Goal: Task Accomplishment & Management: Manage account settings

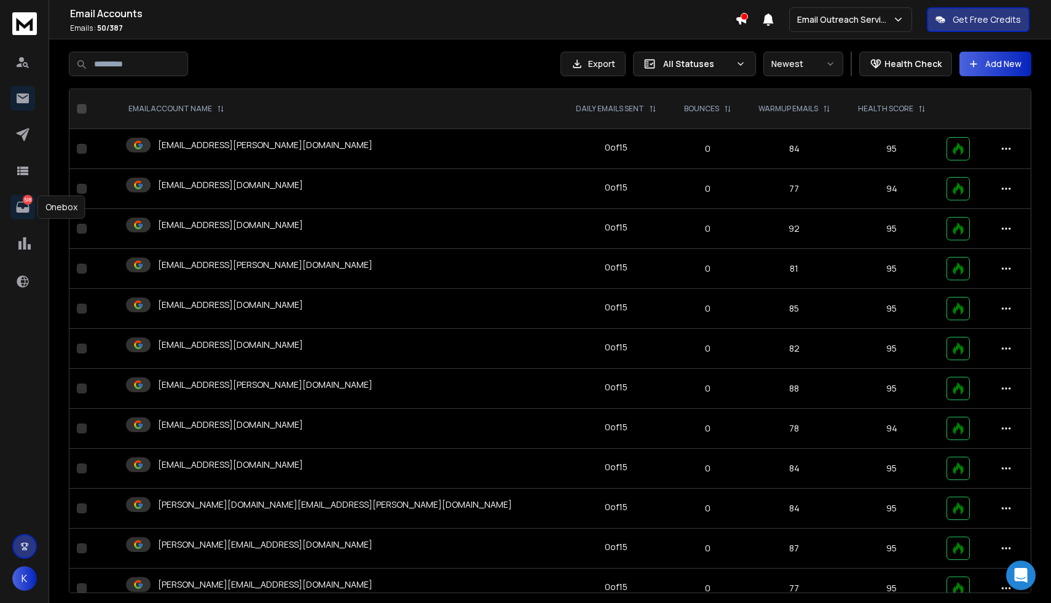
click at [17, 198] on link "518" at bounding box center [22, 207] width 25 height 25
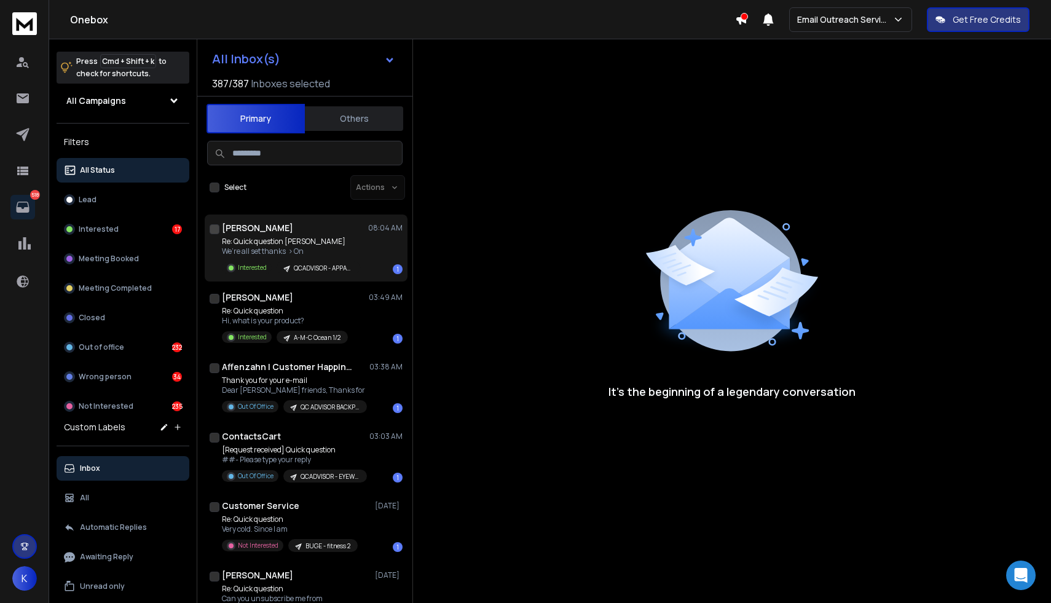
click at [232, 243] on p "Re: Quick question Travis" at bounding box center [291, 242] width 138 height 10
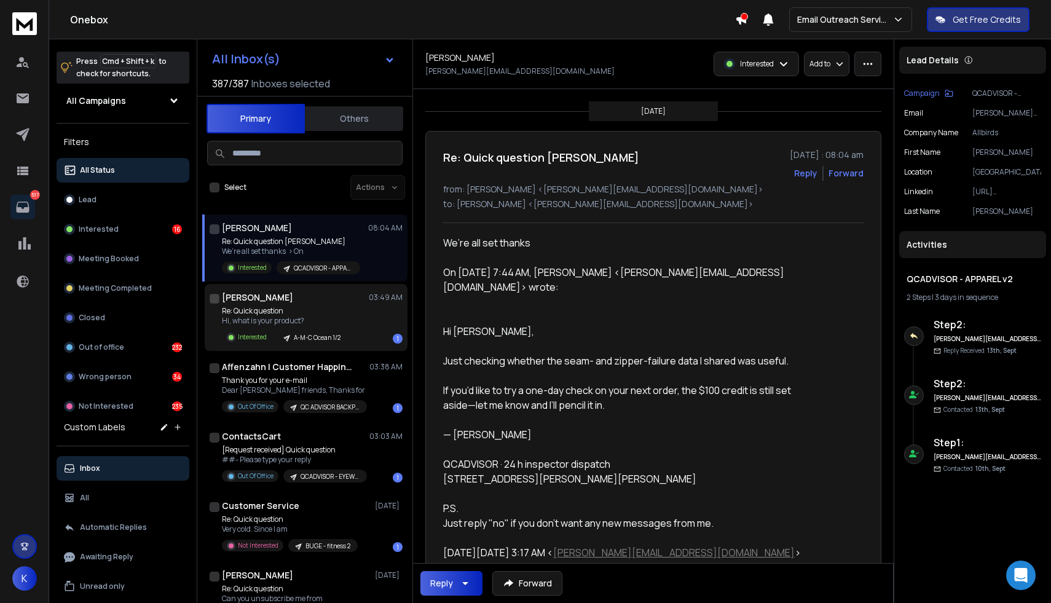
click at [305, 294] on div "Matt Balisky 03:49 AM" at bounding box center [312, 297] width 181 height 12
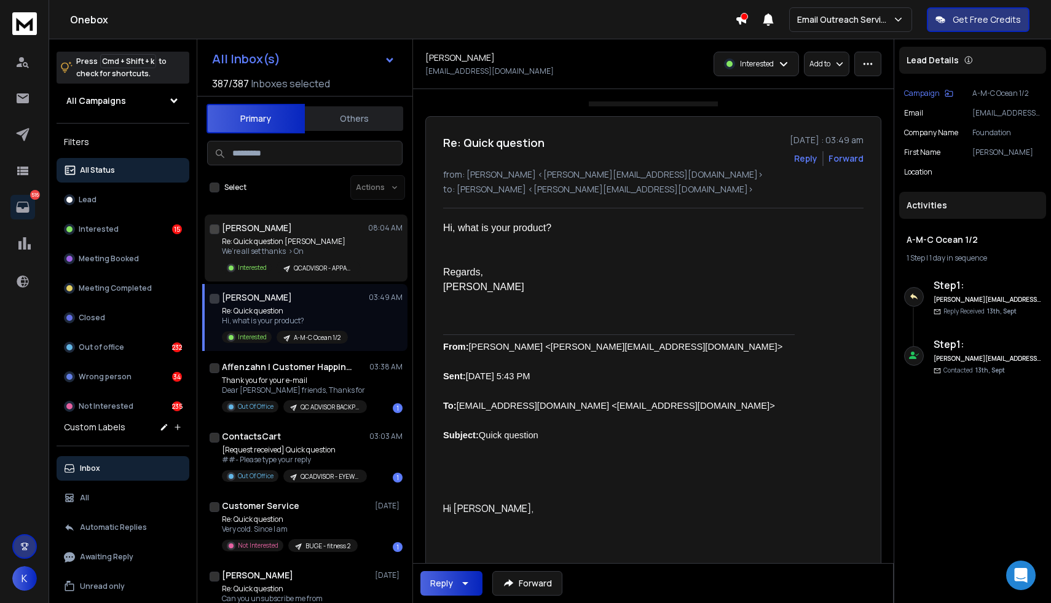
click at [309, 243] on p "Re: Quick question Travis" at bounding box center [291, 242] width 138 height 10
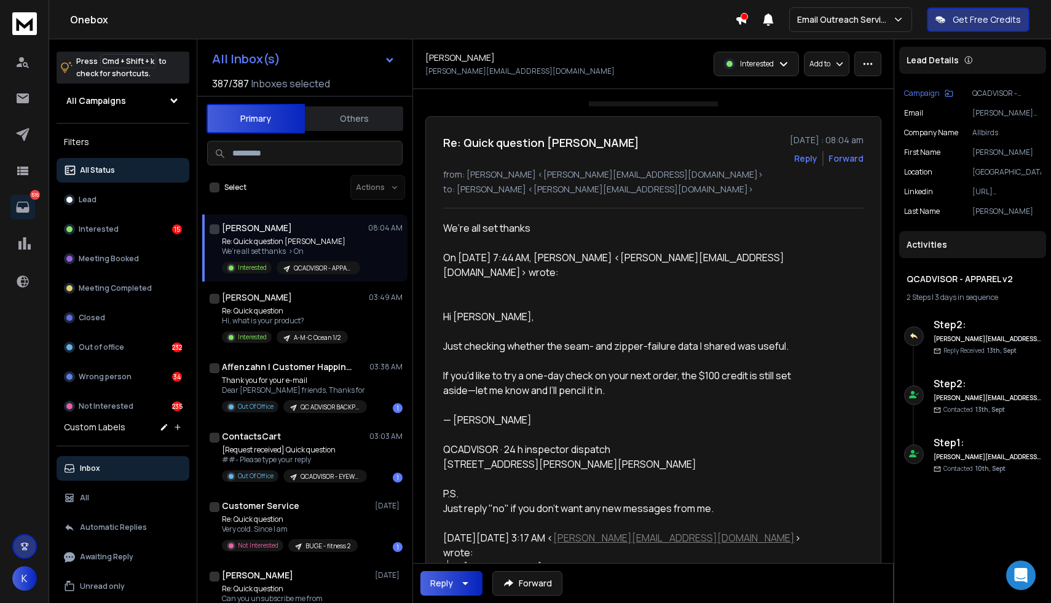
click at [554, 179] on p "from: Travis Boyce <travis@allbirds.com>" at bounding box center [653, 174] width 420 height 12
click at [580, 178] on p "from: Travis Boyce <travis@allbirds.com>" at bounding box center [653, 174] width 420 height 12
click at [587, 177] on p "from: Travis Boyce <travis@allbirds.com>" at bounding box center [653, 174] width 420 height 12
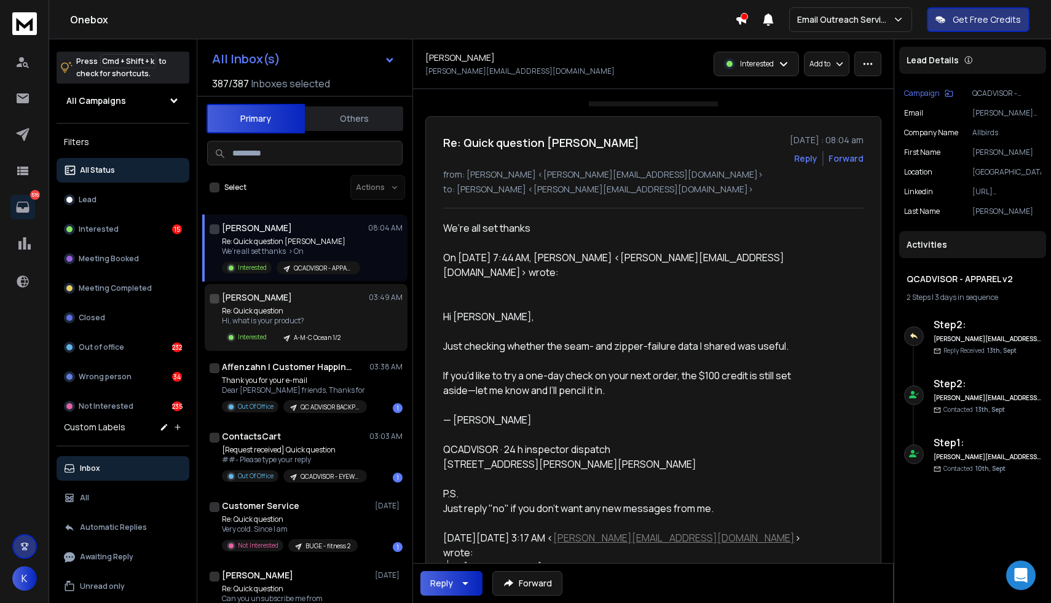
click at [380, 300] on p "03:49 AM" at bounding box center [386, 297] width 34 height 10
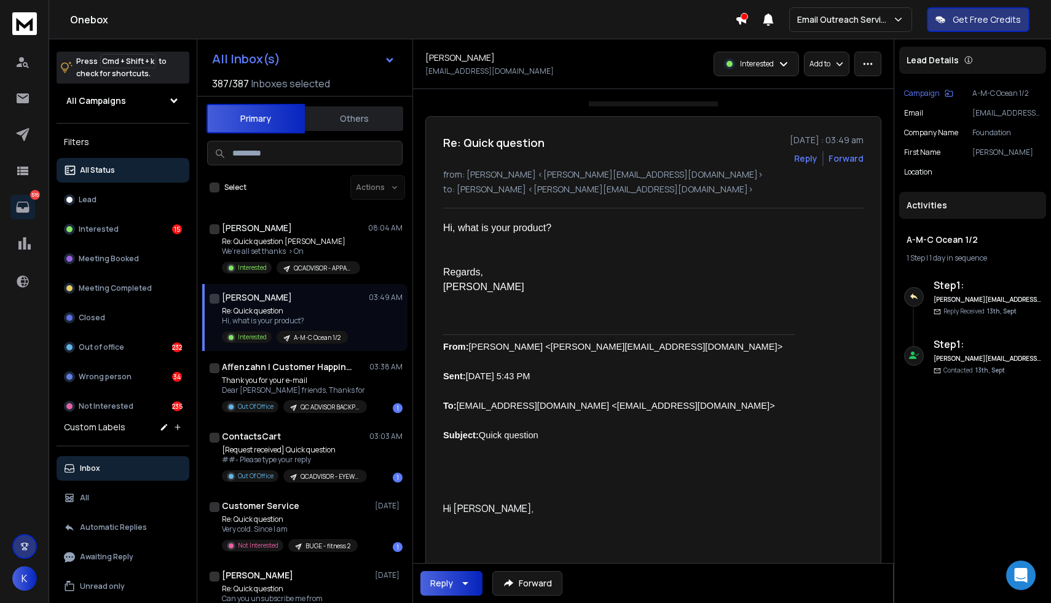
click at [560, 181] on div "Re: Quick question 13 September 2025 : 03:49 am Reply Forward from: Matt Balisk…" at bounding box center [653, 164] width 420 height 61
click at [569, 178] on p "from: Matt Balisky <matt@foundation.bot>" at bounding box center [653, 174] width 420 height 12
click at [595, 176] on p "from: Matt Balisky <matt@foundation.bot>" at bounding box center [653, 174] width 420 height 12
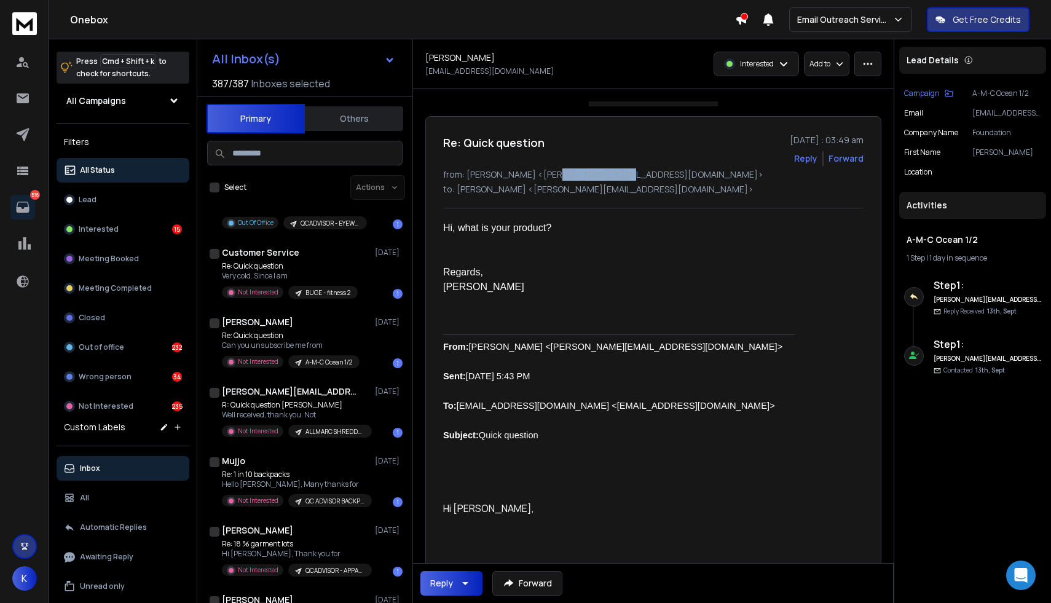
scroll to position [254, 0]
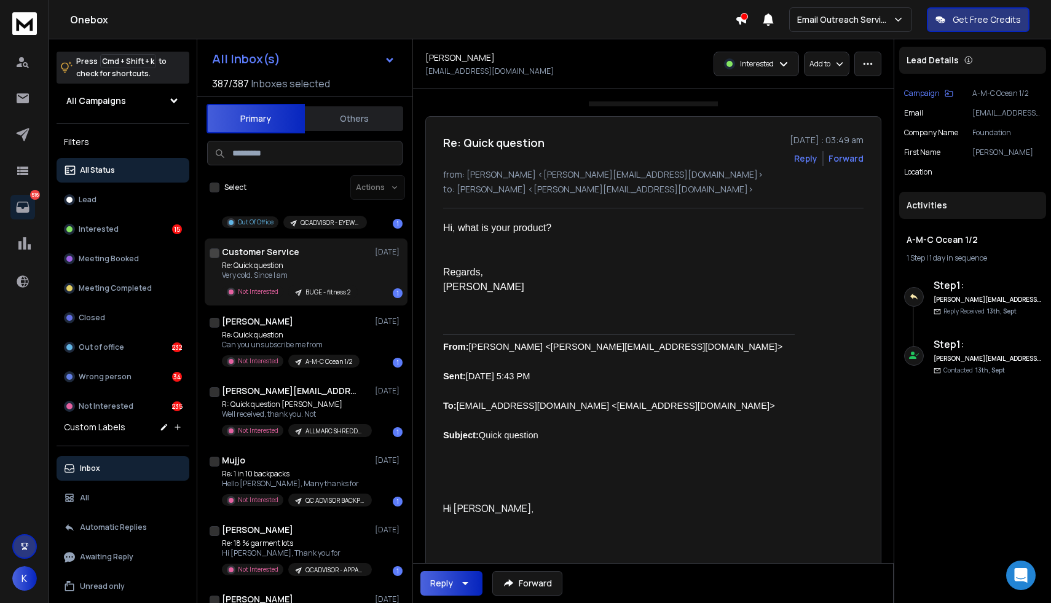
click at [314, 277] on p "Very cold. Since I am" at bounding box center [290, 275] width 136 height 10
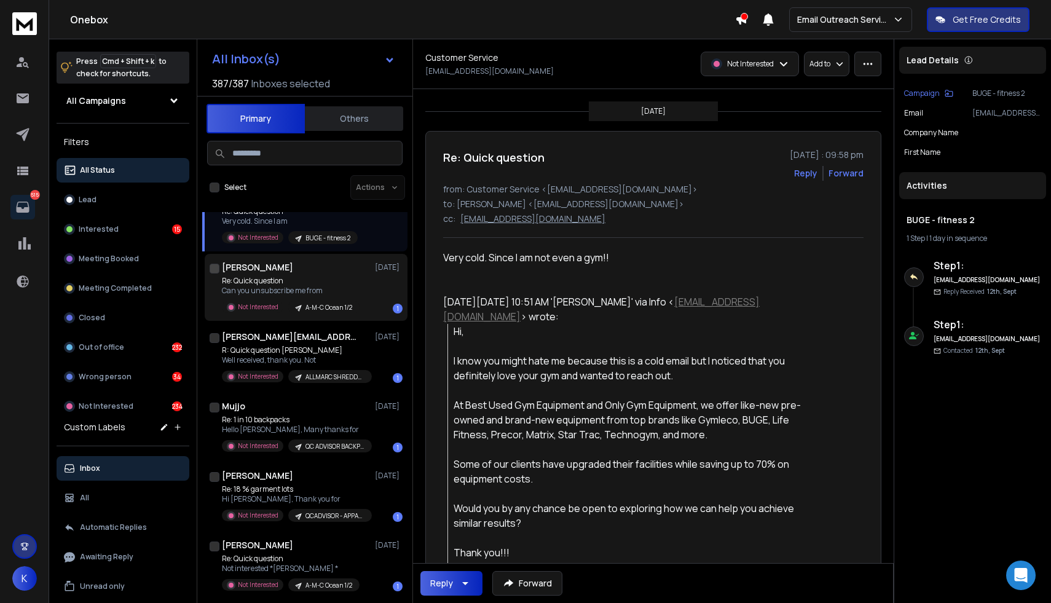
scroll to position [309, 0]
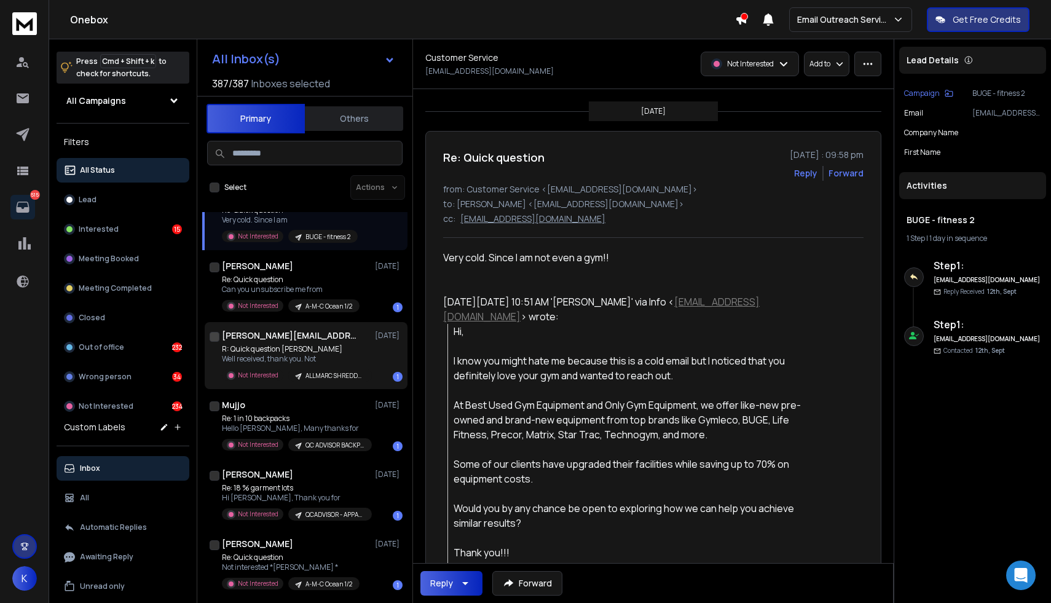
click at [312, 335] on h1 "sergio@dellorco-villani.it" at bounding box center [289, 335] width 135 height 12
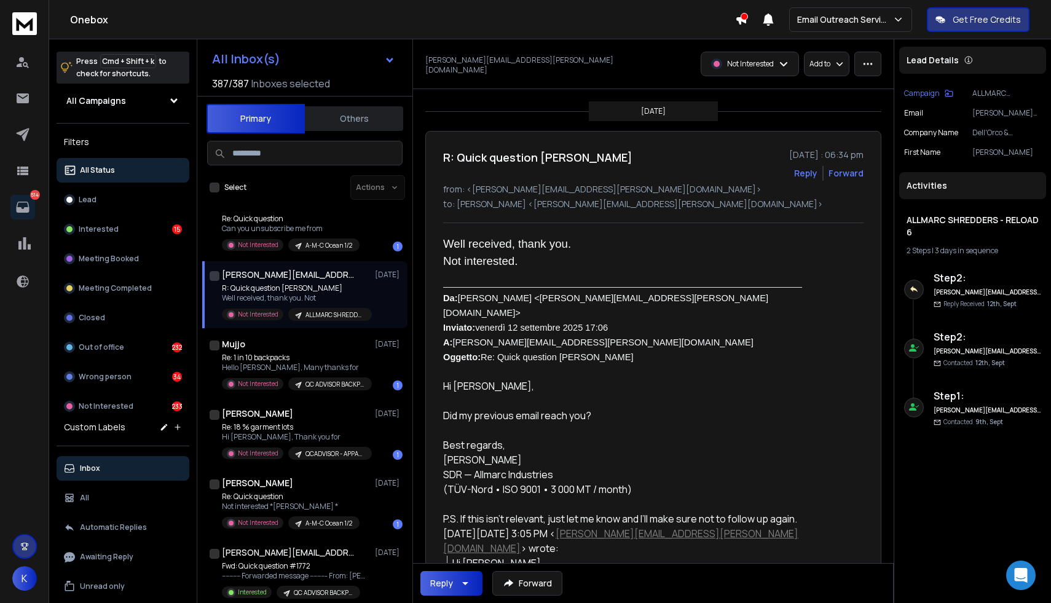
scroll to position [409, 0]
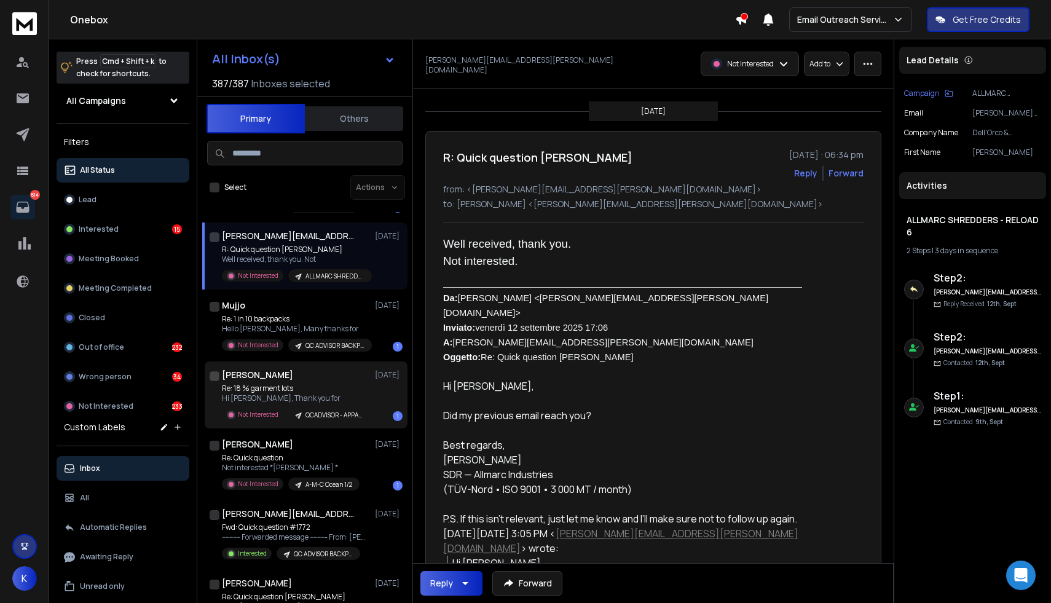
click at [320, 364] on div "Josh Tabaj 12 Sep Re: 18 % garment lots Hi Ashley, Thank you for Not Interested…" at bounding box center [306, 394] width 203 height 67
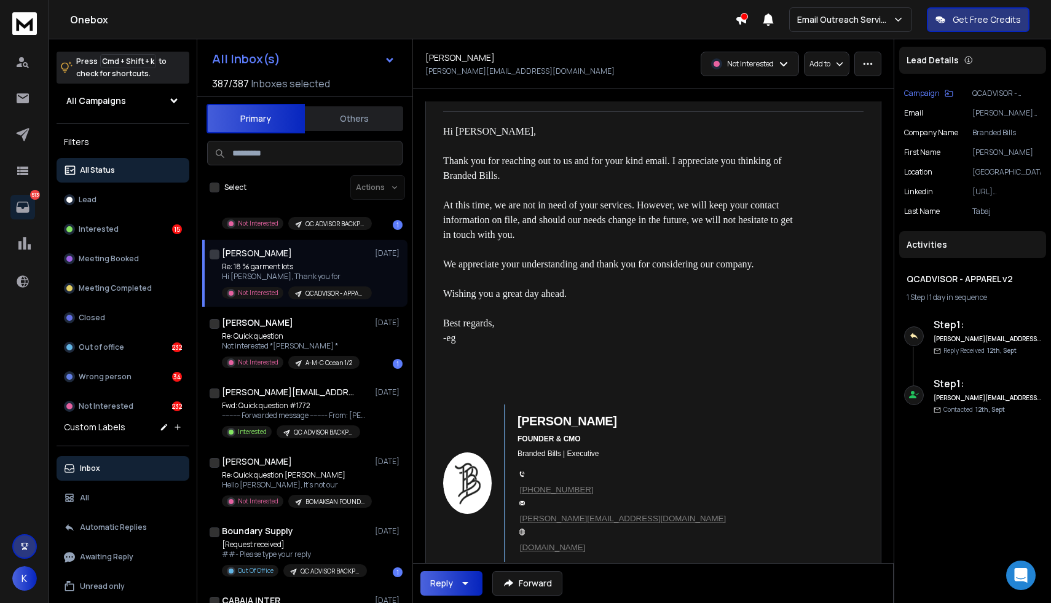
scroll to position [138, 0]
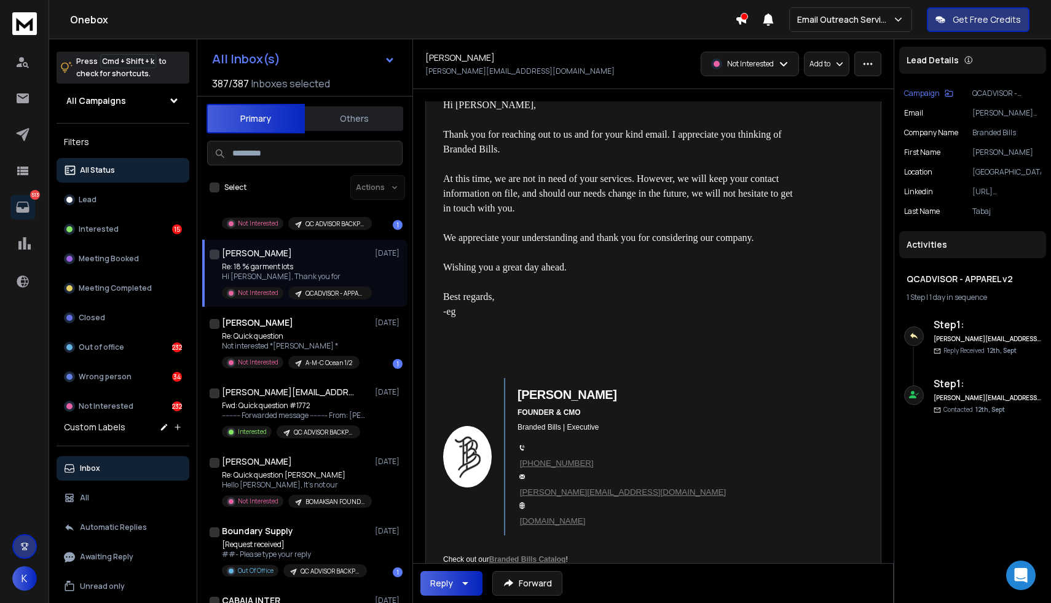
click at [540, 518] on link "brandedbills.com" at bounding box center [553, 520] width 66 height 9
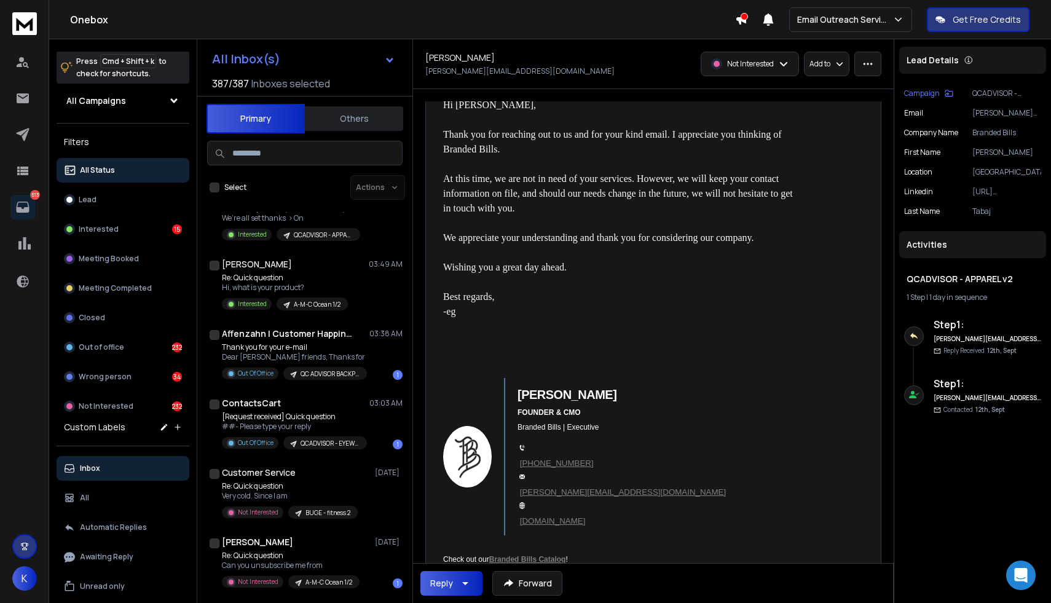
scroll to position [0, 0]
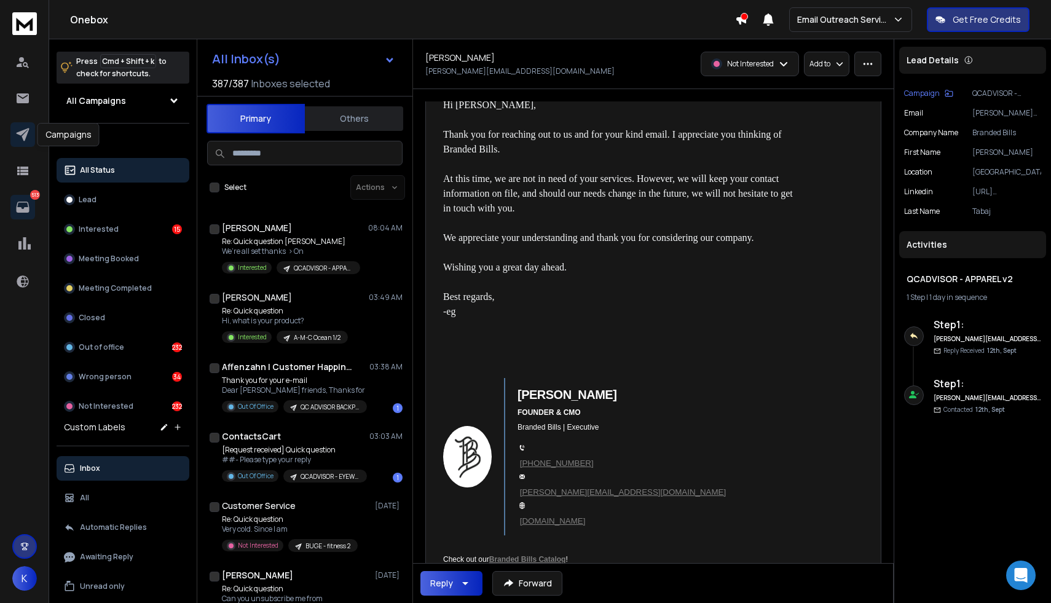
click at [20, 138] on icon at bounding box center [22, 134] width 15 height 15
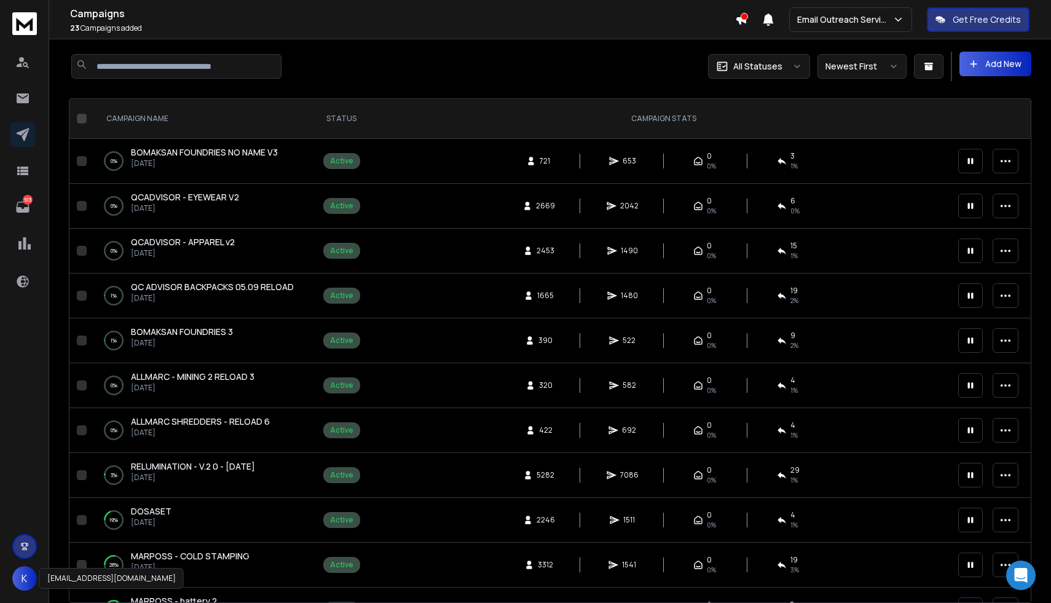
click at [22, 578] on span "K" at bounding box center [24, 578] width 25 height 25
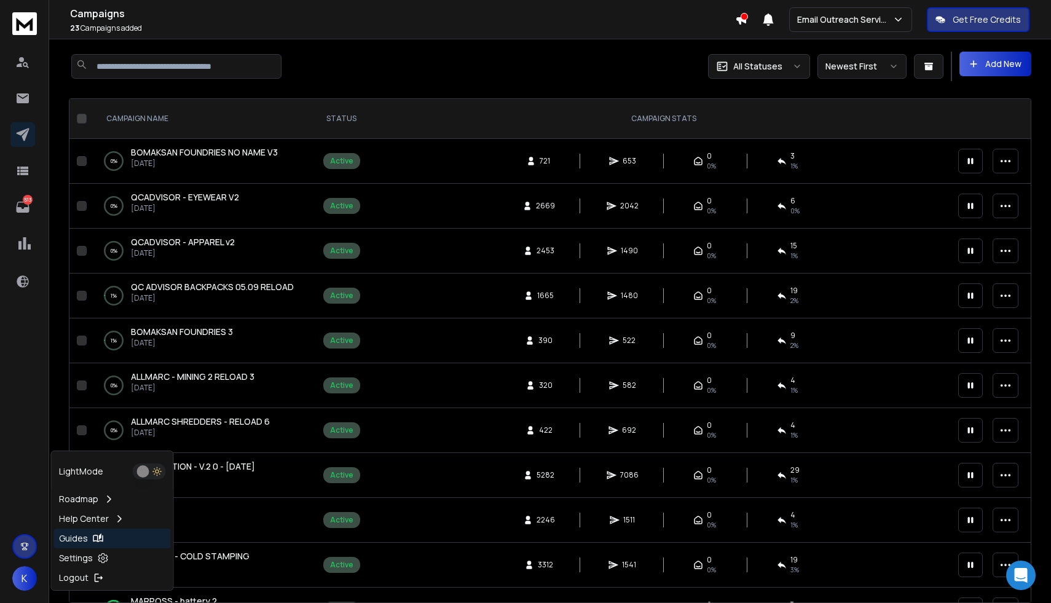
type button "on"
click at [75, 557] on p "Settings" at bounding box center [76, 558] width 34 height 12
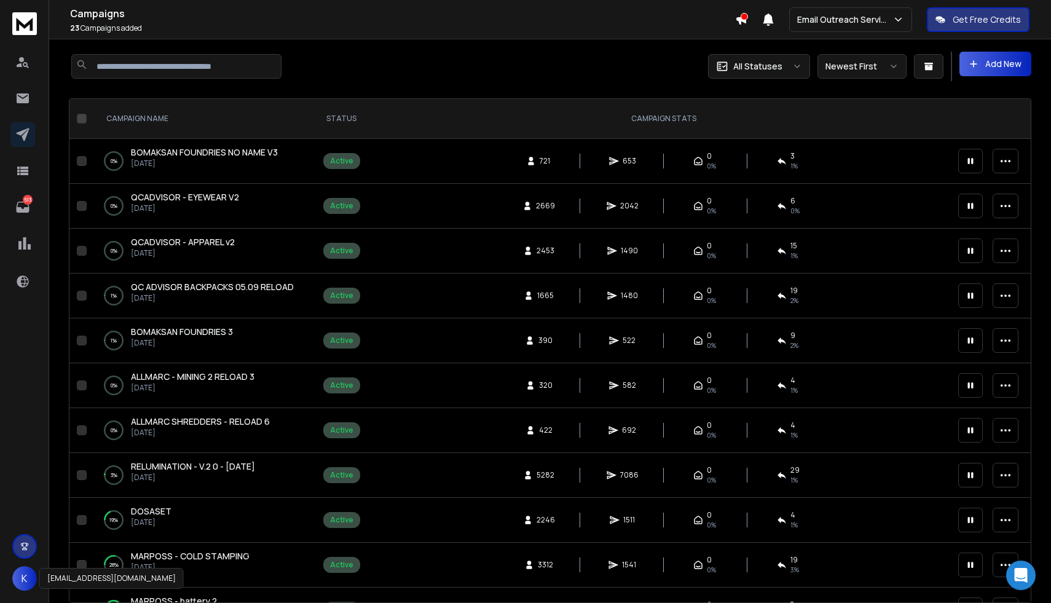
click at [14, 572] on span "K" at bounding box center [24, 578] width 25 height 25
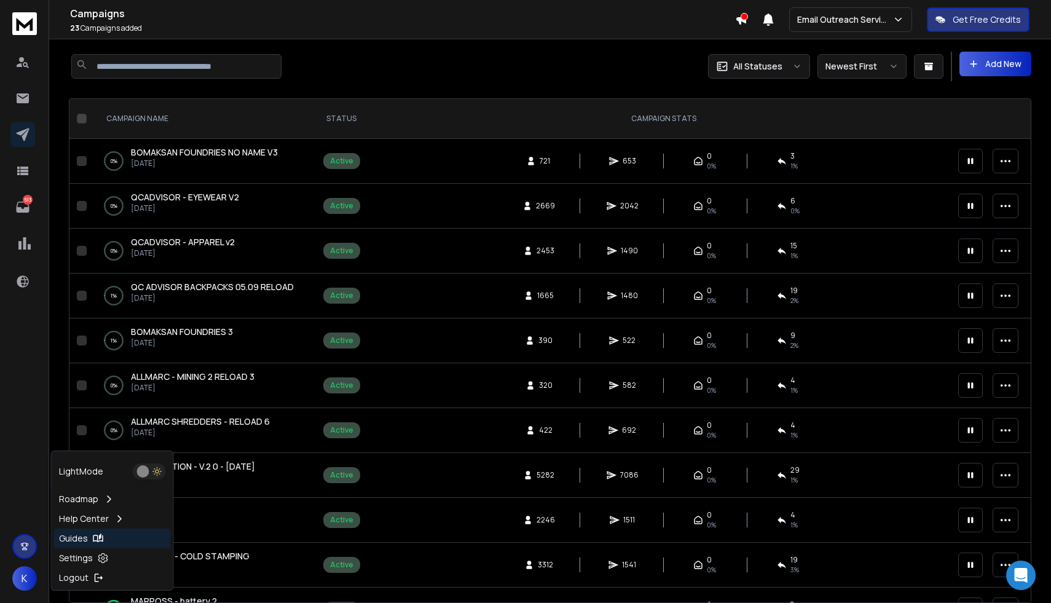
type button "on"
click at [77, 533] on p "Guides" at bounding box center [73, 538] width 29 height 12
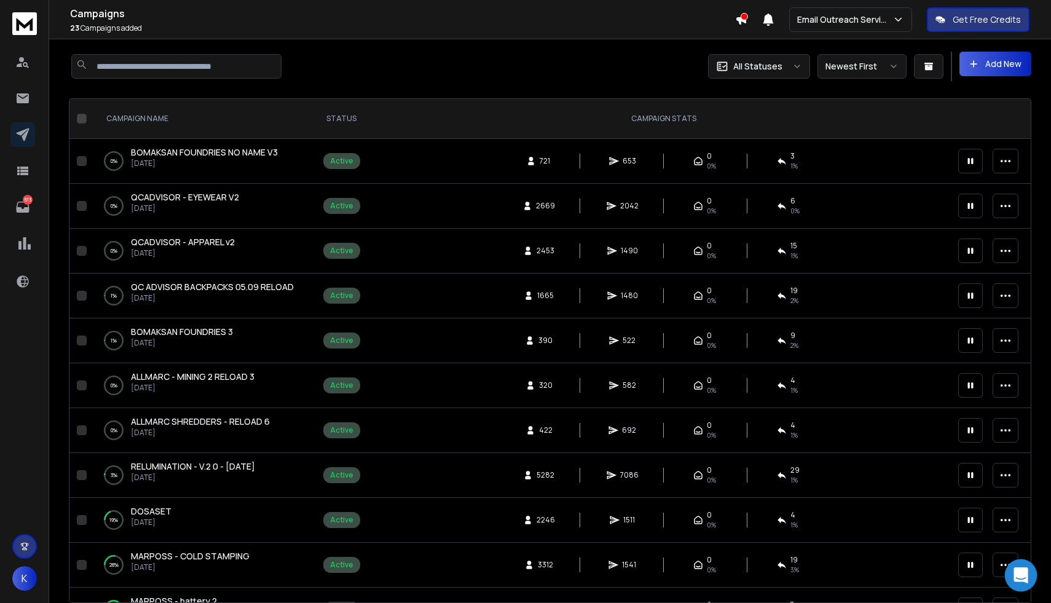
click at [1017, 573] on icon "Open Intercom Messenger" at bounding box center [1020, 575] width 14 height 16
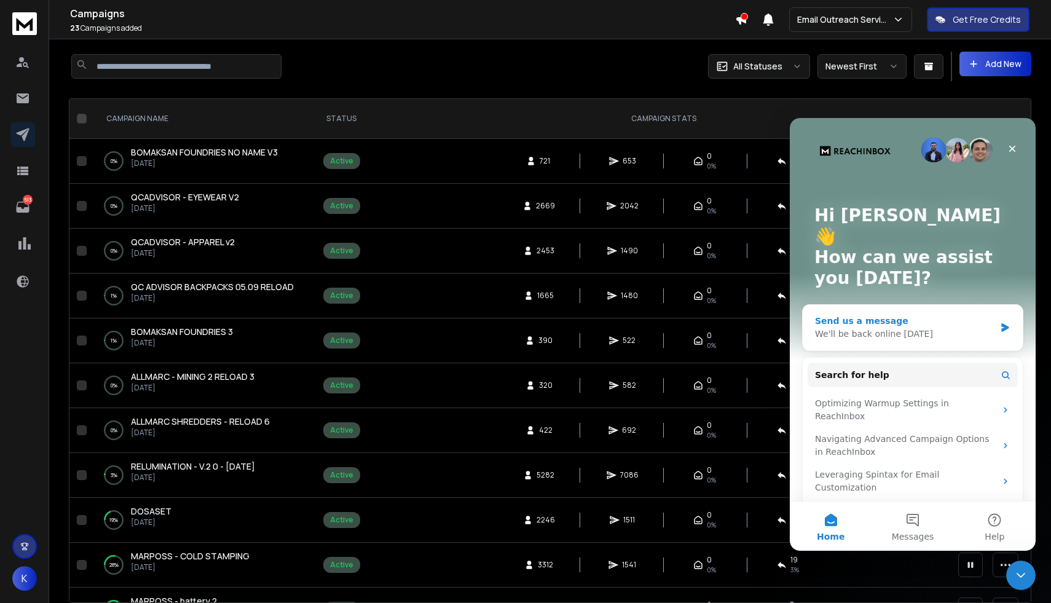
click at [913, 320] on div "Send us a message We'll be back online on Monday" at bounding box center [912, 327] width 220 height 45
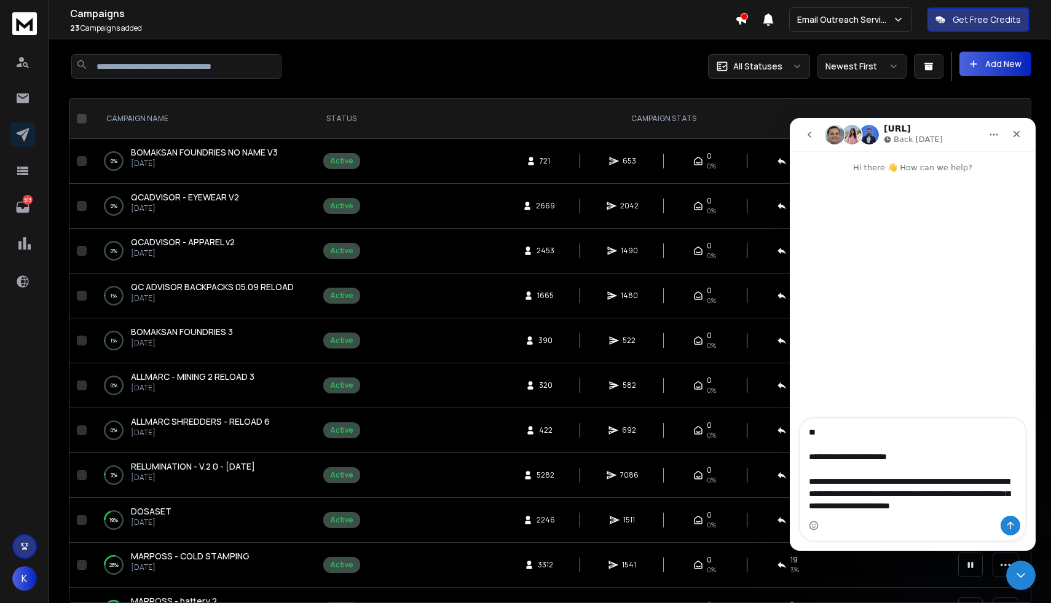
scroll to position [7, 0]
type textarea "**********"
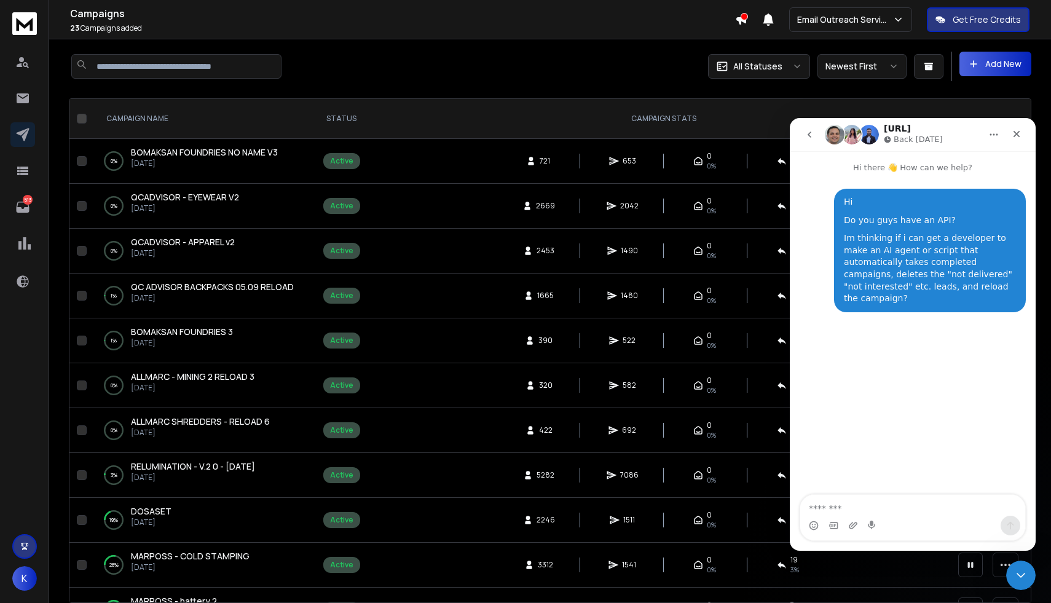
scroll to position [0, 0]
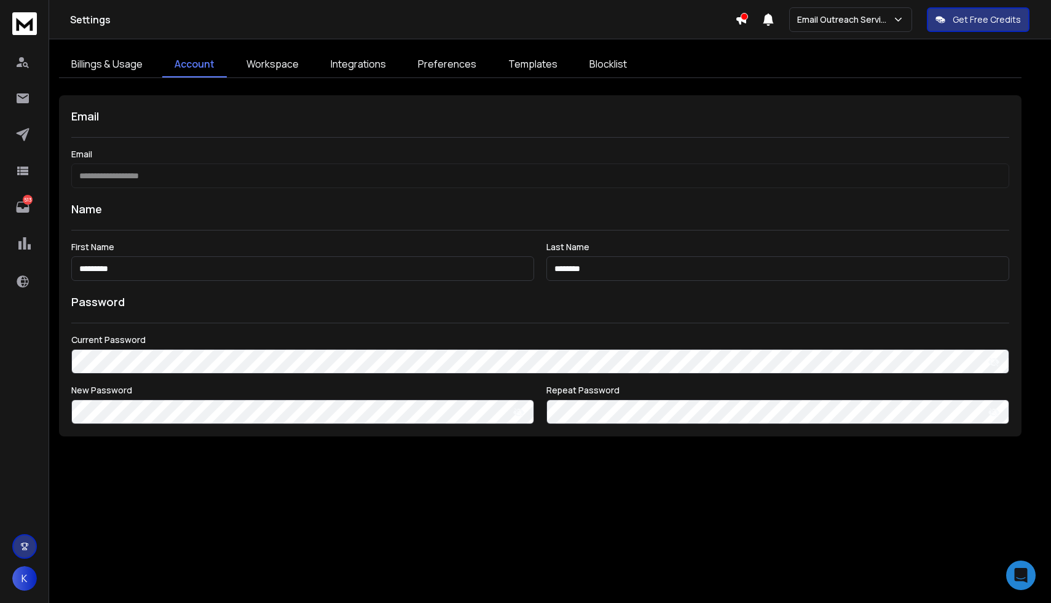
click at [451, 63] on link "Preferences" at bounding box center [447, 65] width 83 height 26
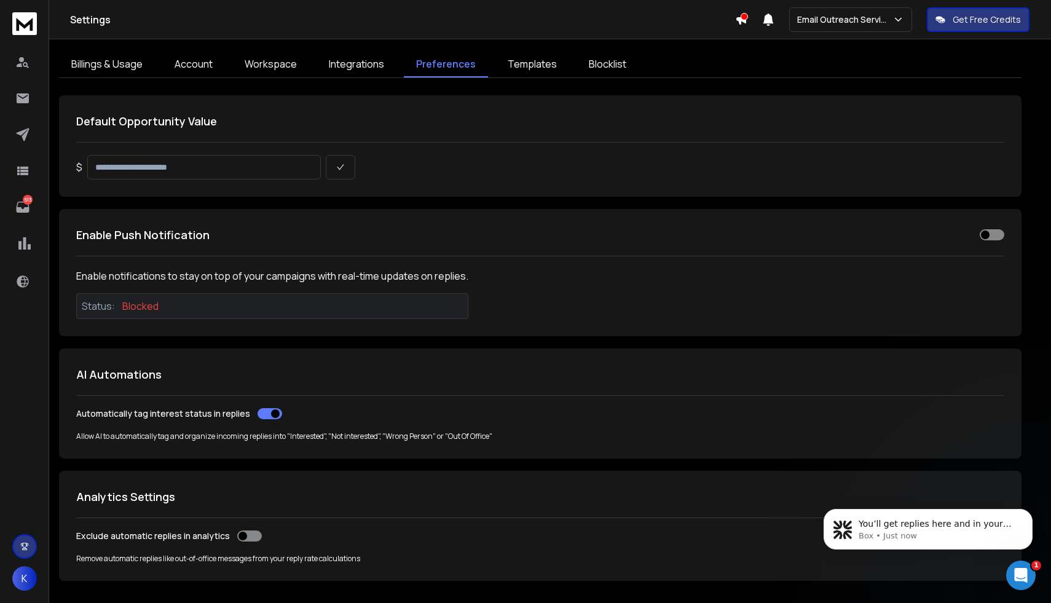
click at [519, 70] on link "Templates" at bounding box center [532, 65] width 74 height 26
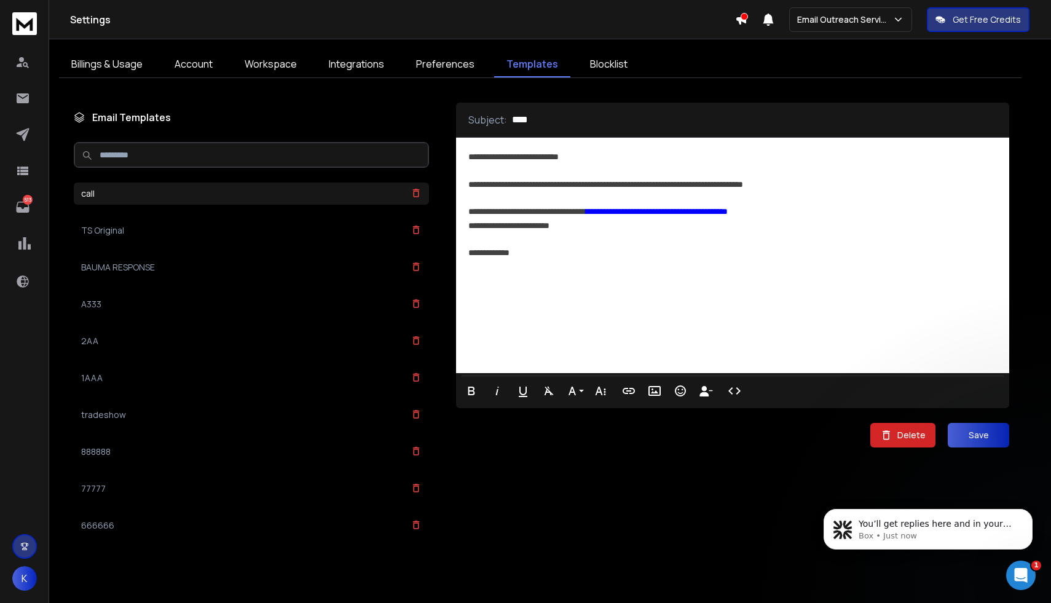
click at [361, 67] on link "Integrations" at bounding box center [356, 65] width 80 height 26
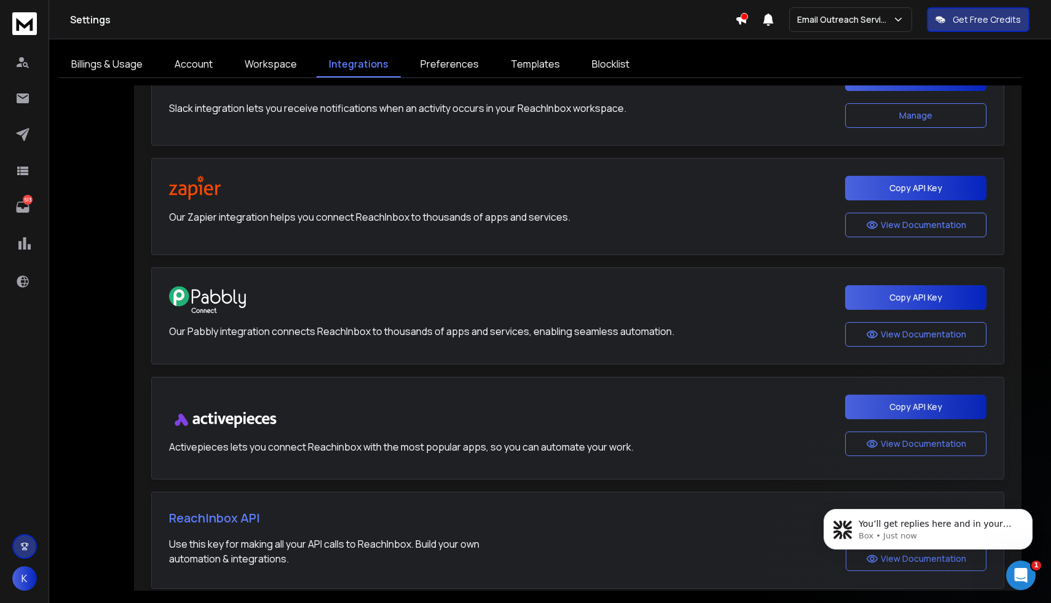
scroll to position [151, 0]
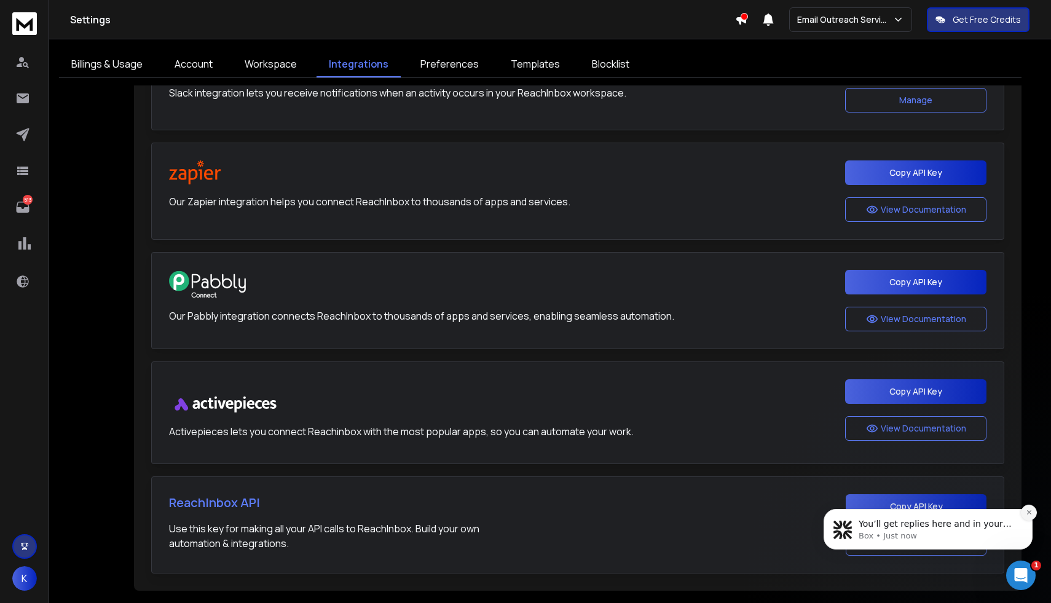
click at [1034, 514] on button "Dismiss notification" at bounding box center [1029, 512] width 16 height 16
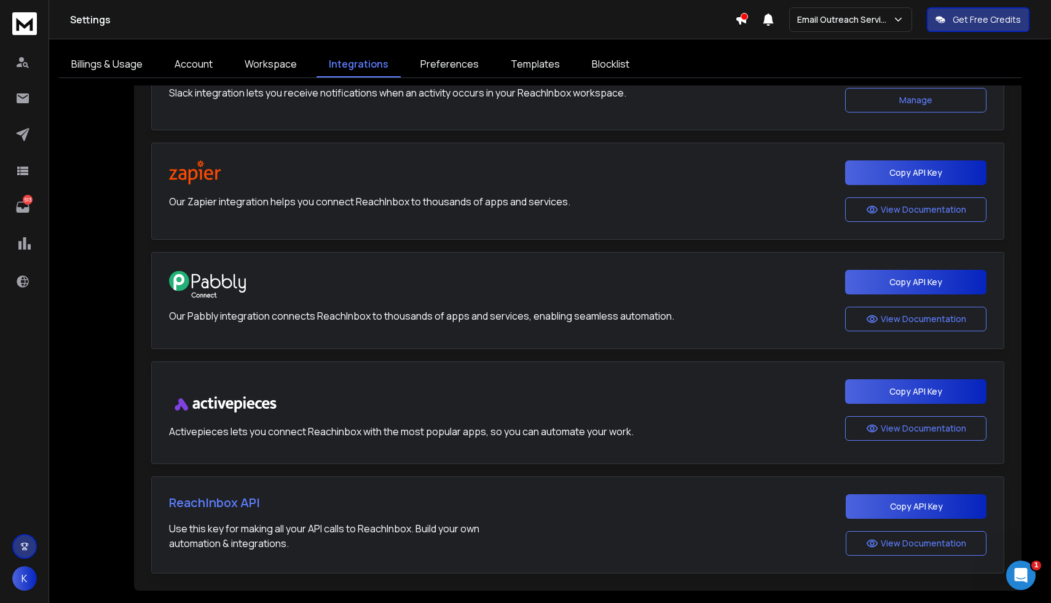
scroll to position [0, 0]
